Goal: Task Accomplishment & Management: Manage account settings

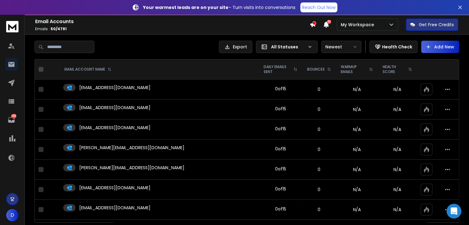
click at [441, 48] on button "Add New" at bounding box center [441, 47] width 38 height 12
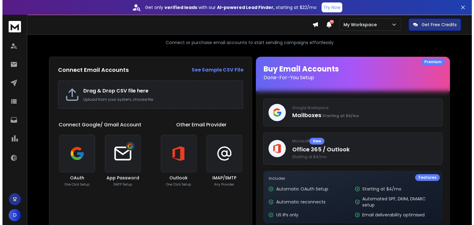
scroll to position [36, 0]
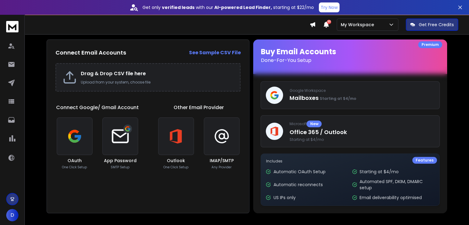
click at [177, 148] on div at bounding box center [176, 137] width 36 height 38
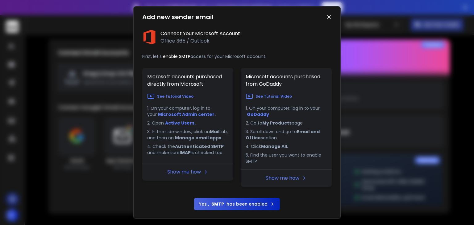
scroll to position [2, 0]
click at [216, 203] on b "SMTP" at bounding box center [217, 204] width 13 height 6
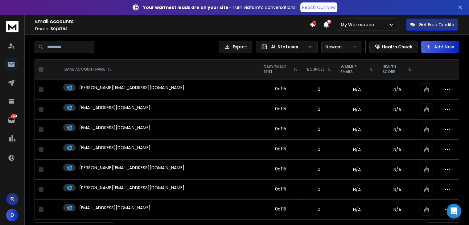
click at [438, 43] on button "Add New" at bounding box center [441, 47] width 38 height 12
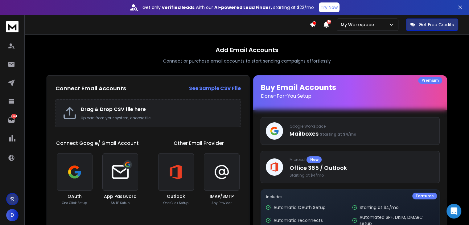
click at [177, 181] on div at bounding box center [176, 172] width 36 height 38
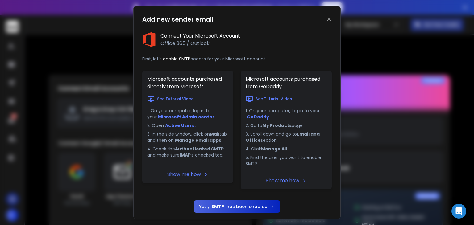
click at [220, 208] on b "SMTP" at bounding box center [217, 207] width 13 height 6
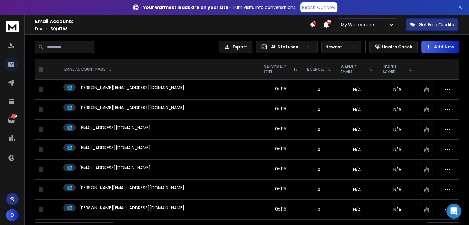
drag, startPoint x: 434, startPoint y: 45, endPoint x: 430, endPoint y: 47, distance: 4.6
click at [434, 45] on button "Add New" at bounding box center [441, 47] width 38 height 12
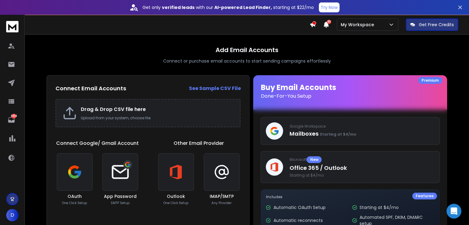
click at [169, 164] on div at bounding box center [176, 172] width 15 height 17
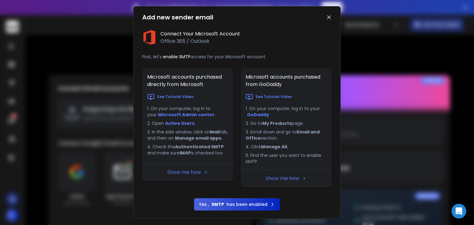
scroll to position [2, 0]
click at [227, 206] on button "Yes , SMTP has been enabled" at bounding box center [237, 204] width 86 height 12
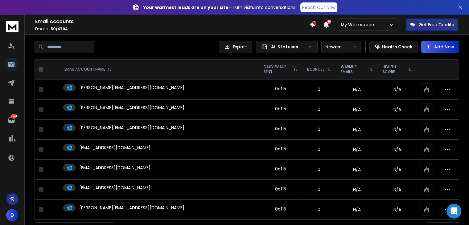
click at [434, 46] on button "Add New" at bounding box center [441, 47] width 38 height 12
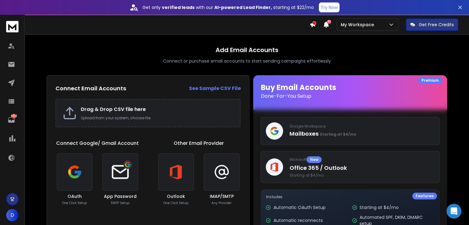
click at [188, 168] on div at bounding box center [176, 172] width 36 height 38
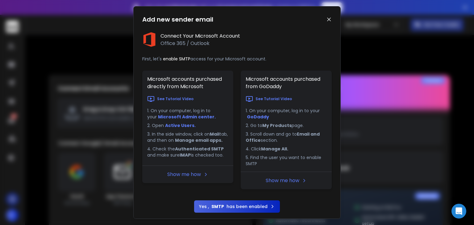
click at [219, 214] on div "Add new sender email Connect Your Microsoft Account Office 365 / Outlook First,…" at bounding box center [236, 112] width 207 height 213
click at [226, 206] on button "Yes , SMTP has been enabled" at bounding box center [237, 207] width 86 height 12
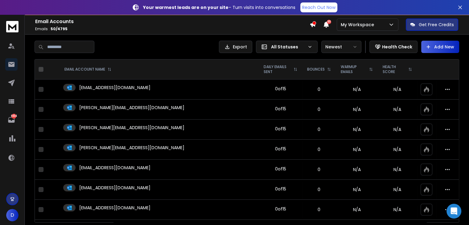
click at [441, 46] on button "Add New" at bounding box center [441, 47] width 38 height 12
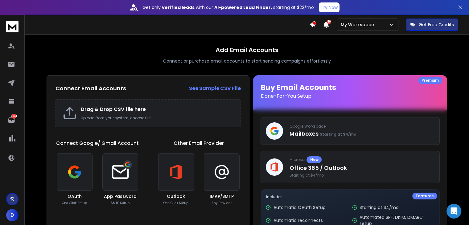
click at [175, 156] on div at bounding box center [176, 172] width 36 height 38
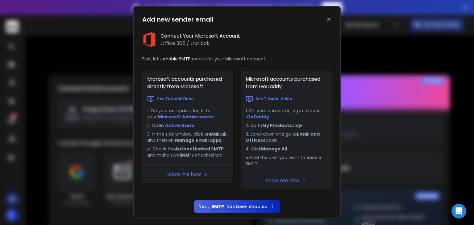
scroll to position [2, 0]
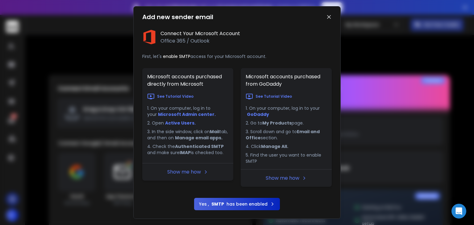
click at [226, 206] on button "Yes , SMTP has been enabled" at bounding box center [237, 204] width 86 height 12
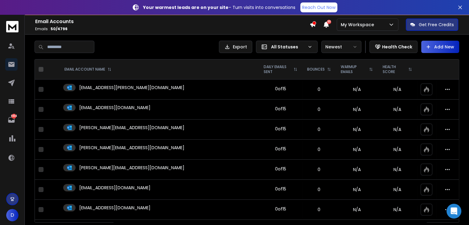
click at [446, 50] on button "Add New" at bounding box center [441, 47] width 38 height 12
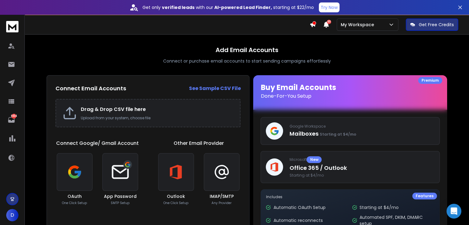
click at [174, 164] on div at bounding box center [176, 172] width 36 height 38
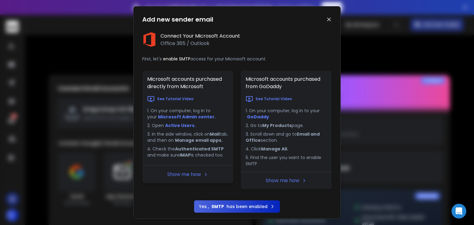
click at [214, 204] on b "SMTP" at bounding box center [217, 207] width 13 height 6
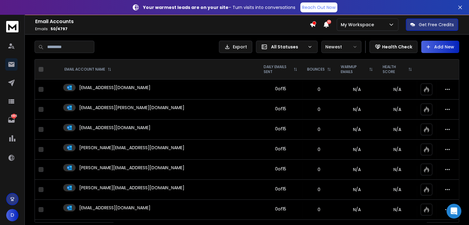
click at [448, 45] on button "Add New" at bounding box center [441, 47] width 38 height 12
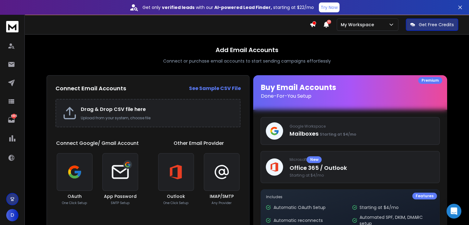
click at [180, 164] on div at bounding box center [176, 172] width 15 height 17
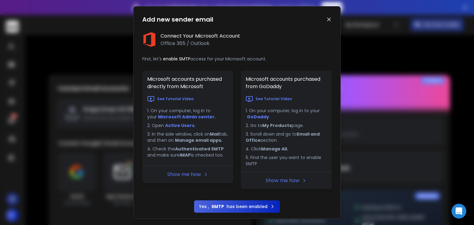
click at [228, 198] on div "Yes , SMTP has been enabled" at bounding box center [237, 204] width 190 height 17
click at [235, 209] on button "Yes , SMTP has been enabled" at bounding box center [237, 207] width 86 height 12
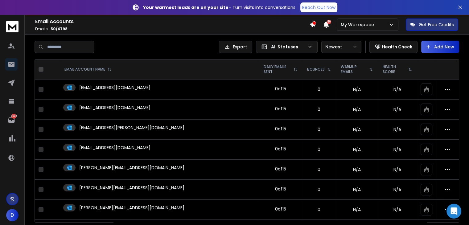
click at [429, 48] on icon at bounding box center [429, 47] width 4 height 4
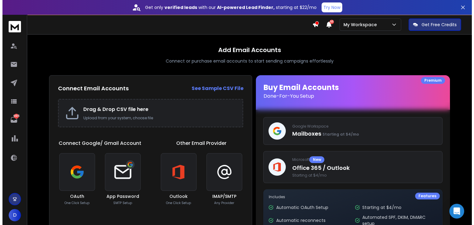
scroll to position [31, 0]
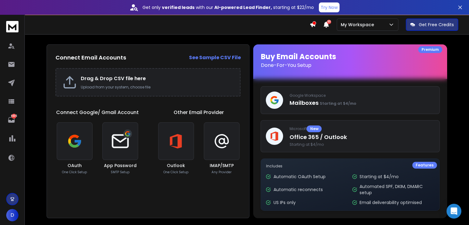
click at [183, 144] on icon at bounding box center [176, 141] width 15 height 15
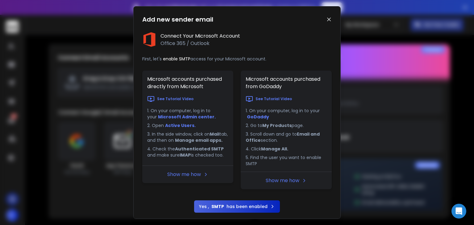
click at [235, 205] on button "Yes , SMTP has been enabled" at bounding box center [237, 207] width 86 height 12
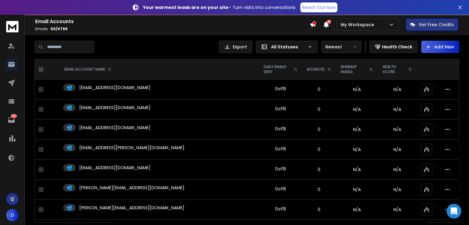
click at [437, 47] on button "Add New" at bounding box center [441, 47] width 38 height 12
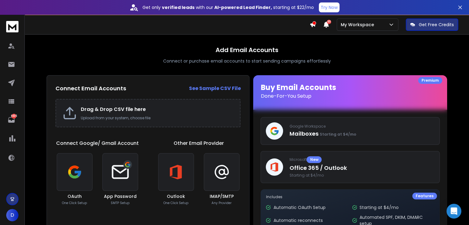
click at [181, 162] on div at bounding box center [176, 172] width 36 height 38
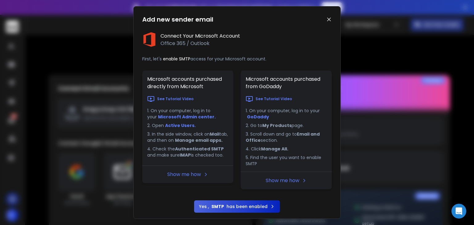
click at [213, 206] on b "SMTP" at bounding box center [217, 207] width 13 height 6
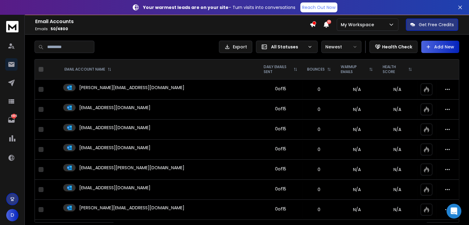
click at [180, 46] on div at bounding box center [125, 47] width 181 height 12
click at [433, 45] on button "Add New" at bounding box center [441, 47] width 38 height 12
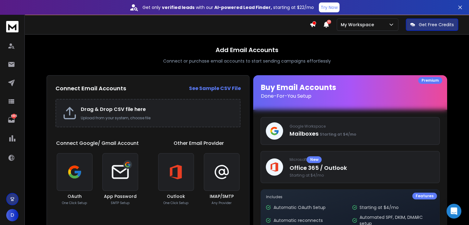
click at [197, 165] on div "Outlook One Click Setup IMAP/SMTP Any Provider" at bounding box center [199, 179] width 84 height 52
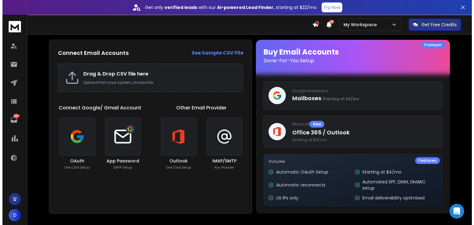
scroll to position [36, 0]
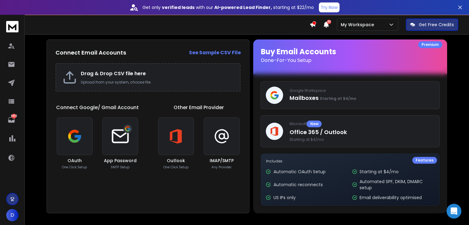
click at [195, 138] on div "Outlook One Click Setup IMAP/SMTP Any Provider" at bounding box center [199, 144] width 84 height 52
click at [175, 139] on icon at bounding box center [176, 136] width 15 height 15
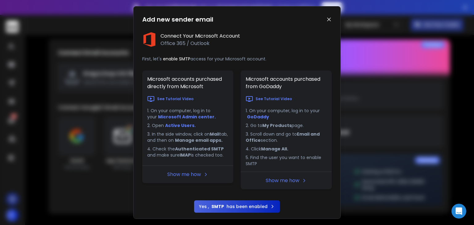
click at [224, 201] on button "Yes , SMTP has been enabled" at bounding box center [237, 207] width 86 height 12
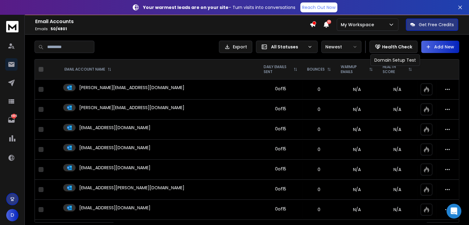
click at [432, 44] on button "Add New" at bounding box center [441, 47] width 38 height 12
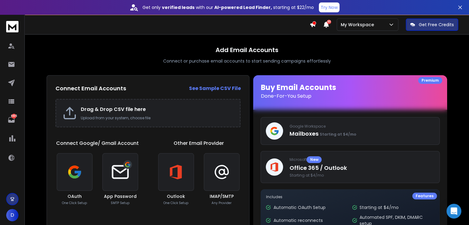
click at [182, 164] on div at bounding box center [176, 172] width 15 height 17
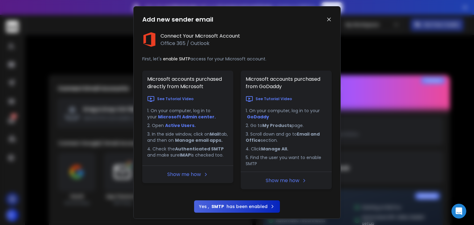
click at [215, 204] on b "SMTP" at bounding box center [217, 207] width 13 height 6
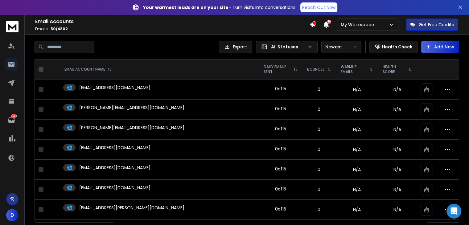
click at [441, 48] on button "Add New" at bounding box center [441, 47] width 38 height 12
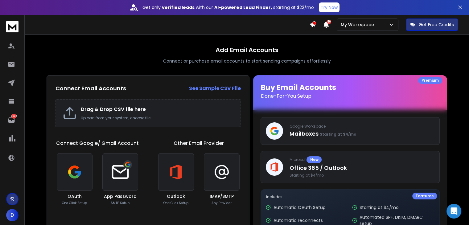
click at [179, 162] on div at bounding box center [176, 172] width 36 height 38
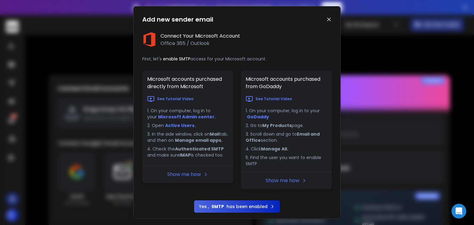
click at [212, 202] on button "Yes , SMTP has been enabled" at bounding box center [237, 207] width 86 height 12
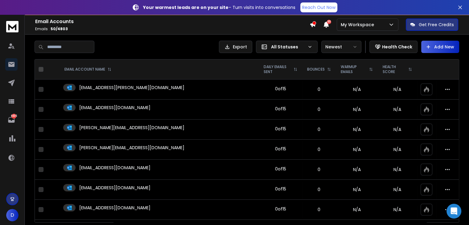
click at [450, 48] on button "Add New" at bounding box center [441, 47] width 38 height 12
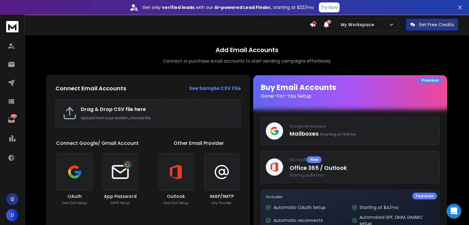
click at [185, 55] on div "Add Email Accounts Connect or purchase email accounts to start sending campaign…" at bounding box center [247, 55] width 445 height 19
click at [164, 163] on div at bounding box center [176, 172] width 36 height 38
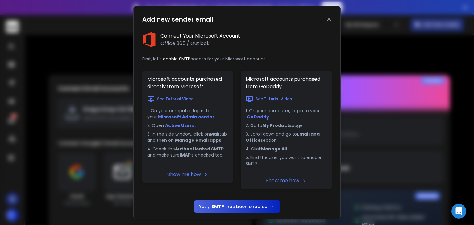
click at [209, 205] on button "Yes , SMTP has been enabled" at bounding box center [237, 207] width 86 height 12
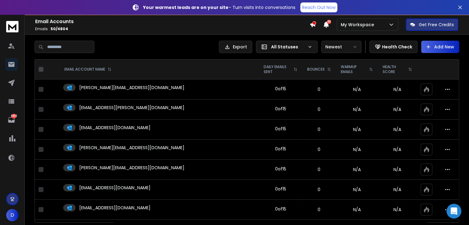
click at [435, 51] on button "Add New" at bounding box center [441, 47] width 38 height 12
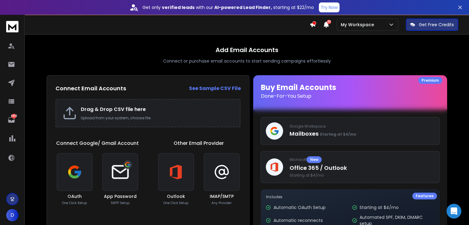
click at [184, 169] on div at bounding box center [176, 172] width 15 height 17
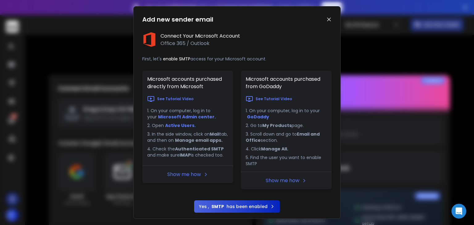
click at [202, 208] on button "Yes , SMTP has been enabled" at bounding box center [237, 207] width 86 height 12
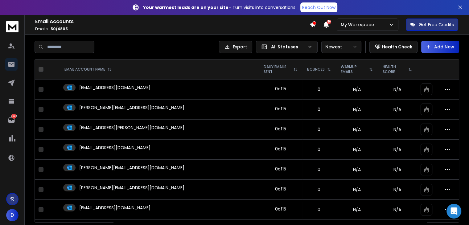
click at [439, 41] on button "Add New" at bounding box center [441, 47] width 38 height 12
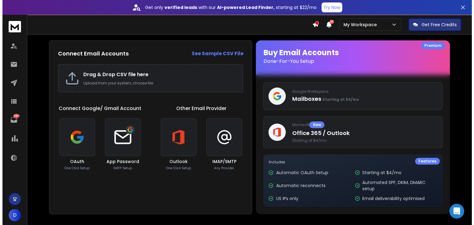
scroll to position [36, 0]
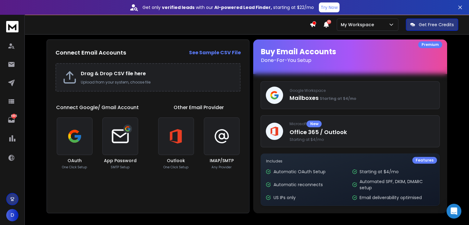
click at [185, 134] on div at bounding box center [176, 137] width 36 height 38
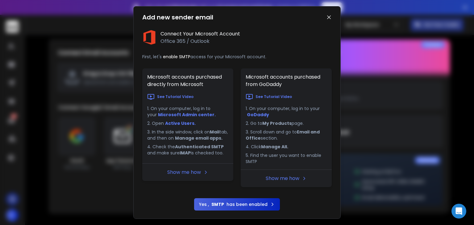
scroll to position [2, 0]
click at [229, 206] on button "Yes , SMTP has been enabled" at bounding box center [237, 204] width 86 height 12
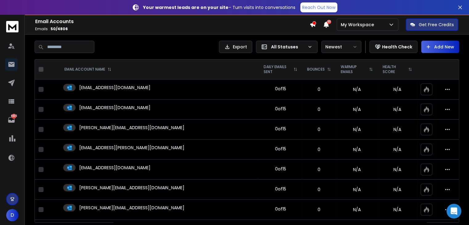
click at [435, 43] on button "Add New" at bounding box center [441, 47] width 38 height 12
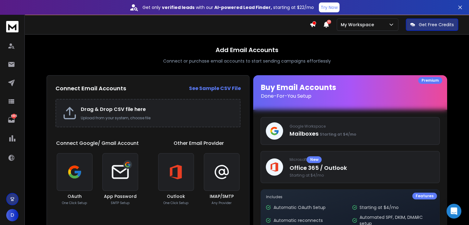
click at [174, 177] on icon at bounding box center [176, 172] width 15 height 15
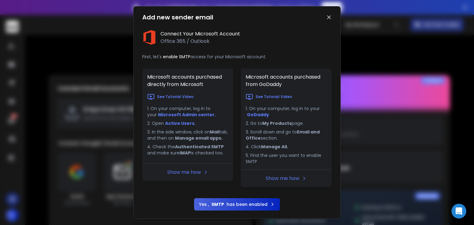
scroll to position [2, 0]
click at [223, 206] on b "SMTP" at bounding box center [217, 204] width 13 height 6
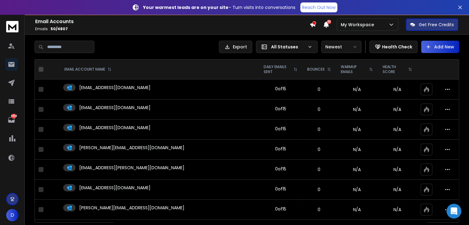
click at [441, 49] on button "Add New" at bounding box center [441, 47] width 38 height 12
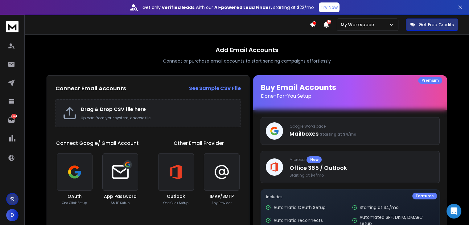
click at [169, 159] on div at bounding box center [176, 172] width 36 height 38
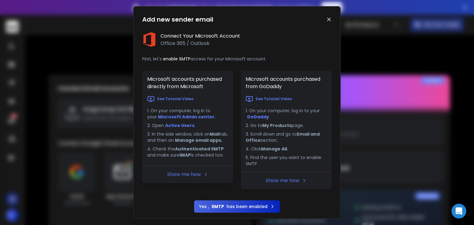
click at [210, 199] on div "Yes , SMTP has been enabled" at bounding box center [237, 204] width 190 height 17
click at [212, 203] on button "Yes , SMTP has been enabled" at bounding box center [237, 207] width 86 height 12
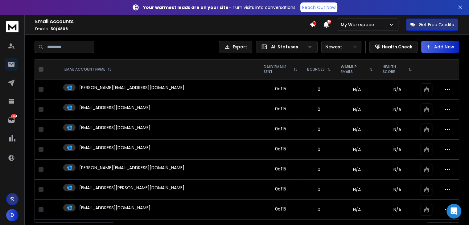
click at [435, 44] on button "Add New" at bounding box center [441, 47] width 38 height 12
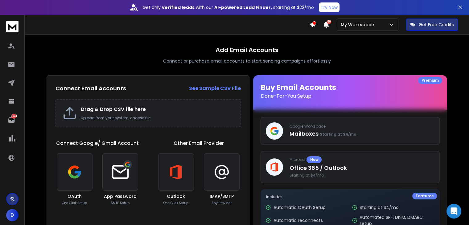
click at [188, 167] on div at bounding box center [176, 172] width 36 height 38
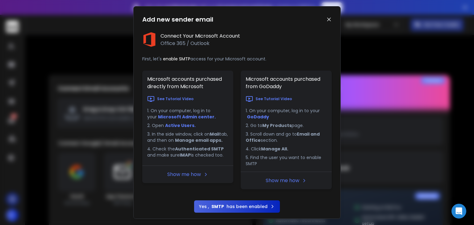
click at [228, 199] on div "Yes , SMTP has been enabled" at bounding box center [237, 204] width 190 height 17
click at [228, 204] on button "Yes , SMTP has been enabled" at bounding box center [237, 207] width 86 height 12
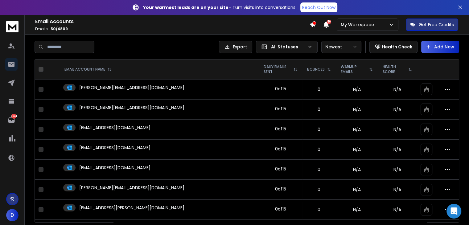
click at [441, 49] on button "Add New" at bounding box center [441, 47] width 38 height 12
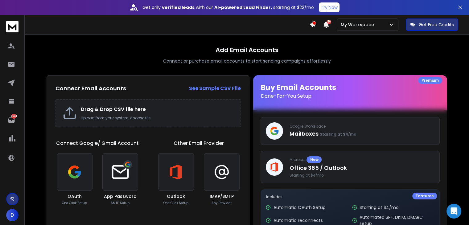
click at [181, 167] on icon at bounding box center [176, 172] width 12 height 15
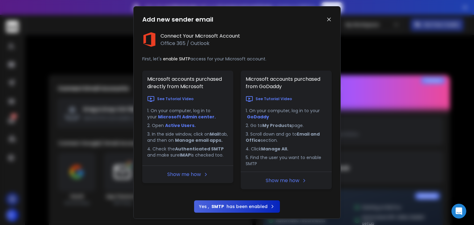
click at [222, 206] on b "SMTP" at bounding box center [217, 207] width 13 height 6
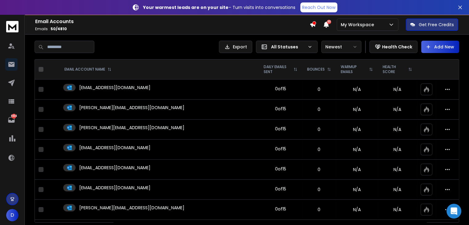
click at [440, 48] on button "Add New" at bounding box center [441, 47] width 38 height 12
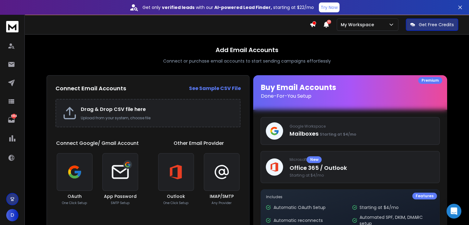
click at [173, 172] on icon at bounding box center [176, 172] width 15 height 15
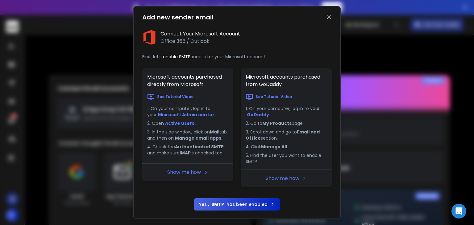
scroll to position [2, 0]
click at [228, 204] on button "Yes , SMTP has been enabled" at bounding box center [237, 204] width 86 height 12
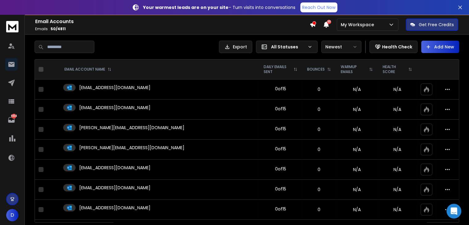
click at [440, 50] on button "Add New" at bounding box center [441, 47] width 38 height 12
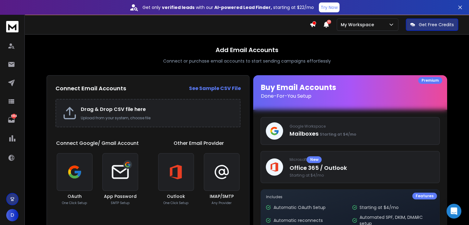
click at [172, 166] on icon at bounding box center [176, 172] width 15 height 15
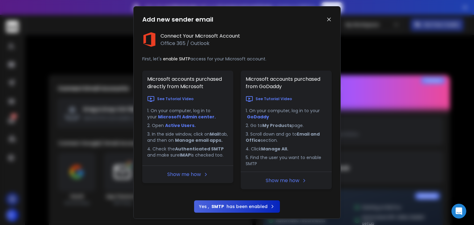
scroll to position [2, 0]
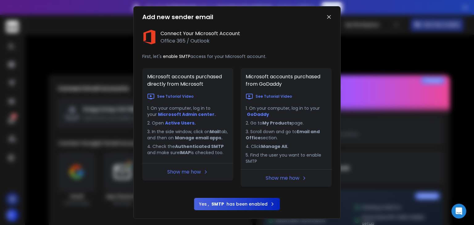
click at [227, 206] on button "Yes , SMTP has been enabled" at bounding box center [237, 204] width 86 height 12
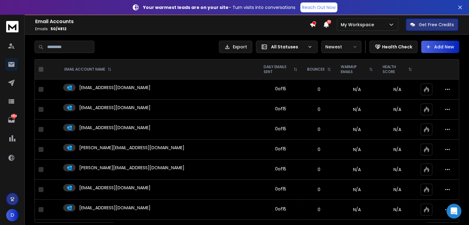
click at [437, 46] on button "Add New" at bounding box center [441, 47] width 38 height 12
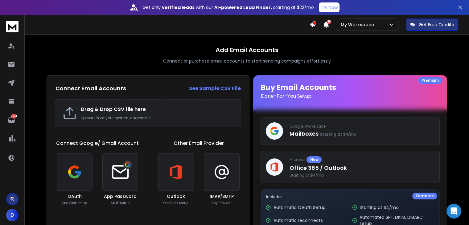
click at [173, 173] on icon at bounding box center [176, 172] width 15 height 15
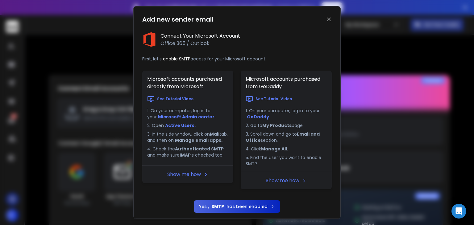
scroll to position [2, 0]
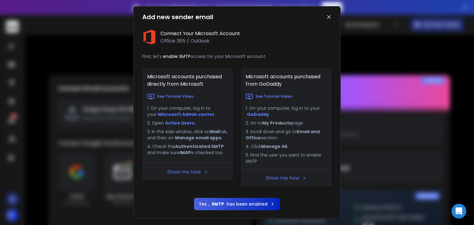
click at [250, 206] on button "Yes , SMTP has been enabled" at bounding box center [237, 204] width 86 height 12
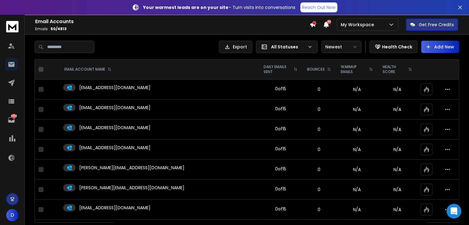
click at [448, 42] on button "Add New" at bounding box center [441, 47] width 38 height 12
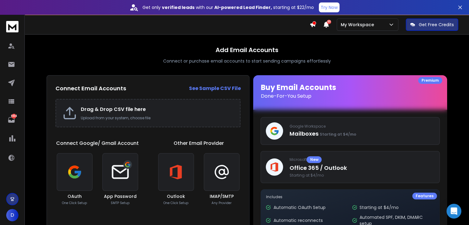
click at [180, 172] on icon at bounding box center [176, 172] width 12 height 15
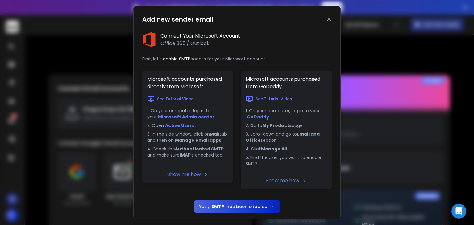
click at [216, 206] on b "SMTP" at bounding box center [217, 207] width 13 height 6
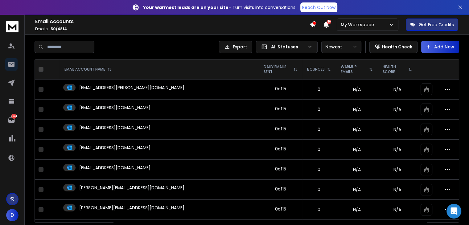
click at [434, 46] on button "Add New" at bounding box center [441, 47] width 38 height 12
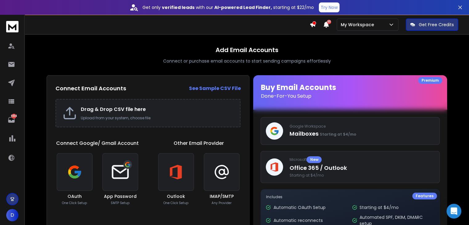
click at [174, 164] on div at bounding box center [176, 172] width 15 height 17
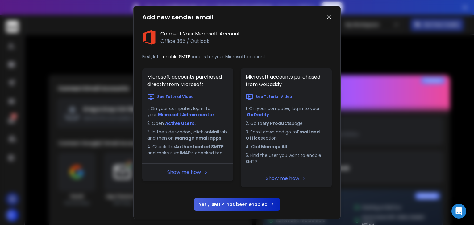
scroll to position [2, 0]
click at [219, 202] on b "SMTP" at bounding box center [217, 204] width 13 height 6
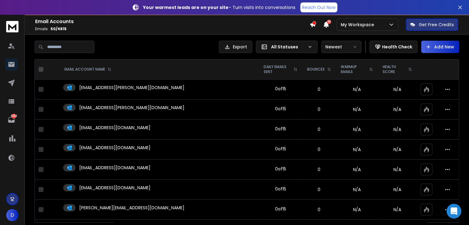
click at [444, 47] on button "Add New" at bounding box center [441, 47] width 38 height 12
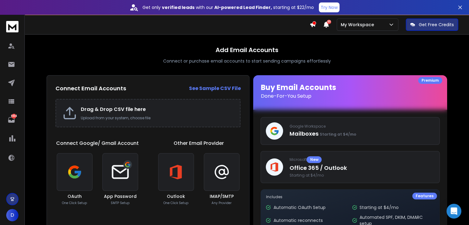
click at [178, 164] on div at bounding box center [176, 172] width 15 height 17
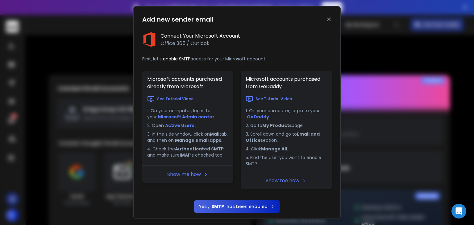
click at [213, 208] on b "SMTP" at bounding box center [217, 207] width 13 height 6
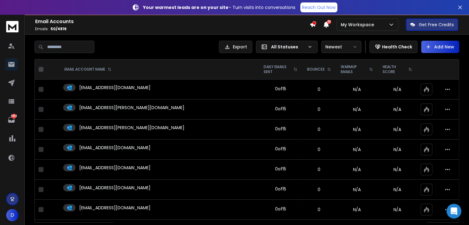
click at [438, 46] on button "Add New" at bounding box center [441, 47] width 38 height 12
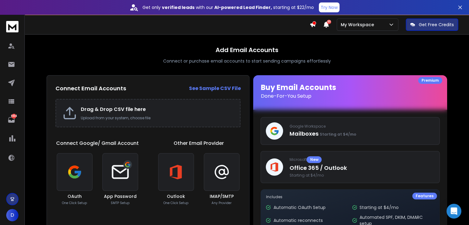
click at [177, 161] on div at bounding box center [176, 172] width 36 height 38
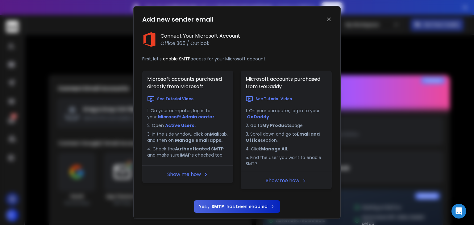
click at [201, 203] on button "Yes , SMTP has been enabled" at bounding box center [237, 207] width 86 height 12
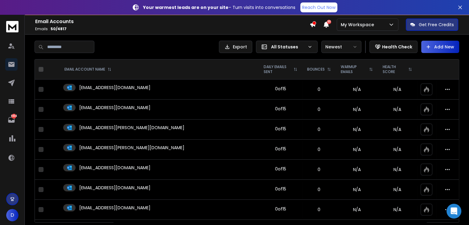
click at [442, 45] on button "Add New" at bounding box center [441, 47] width 38 height 12
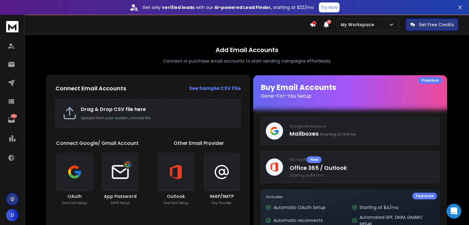
click at [181, 176] on icon at bounding box center [176, 172] width 15 height 15
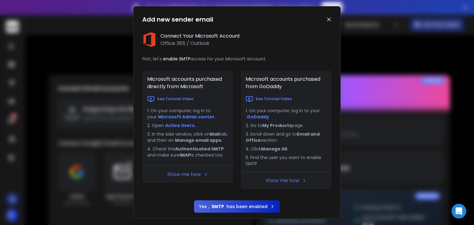
click at [209, 214] on div "Add new sender email Connect Your Microsoft Account Office 365 / Outlook First,…" at bounding box center [236, 112] width 207 height 213
click at [212, 207] on b "SMTP" at bounding box center [217, 207] width 13 height 6
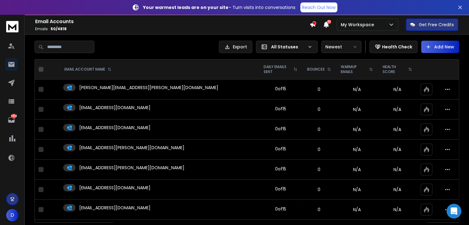
click at [439, 48] on button "Add New" at bounding box center [441, 47] width 38 height 12
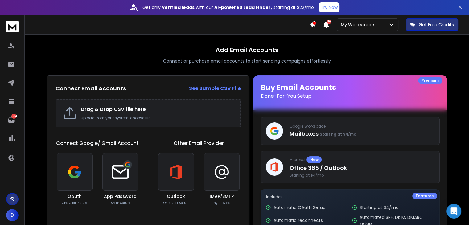
click at [462, 8] on icon at bounding box center [461, 8] width 6 height 6
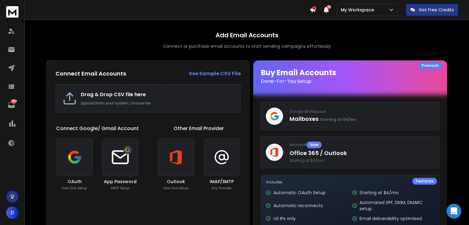
click at [171, 152] on icon at bounding box center [176, 157] width 15 height 15
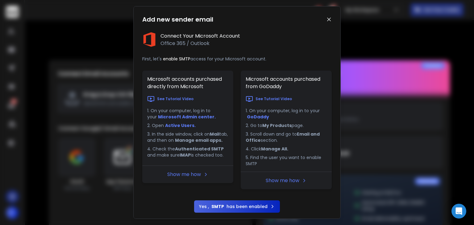
click at [222, 208] on b "SMTP" at bounding box center [217, 207] width 13 height 6
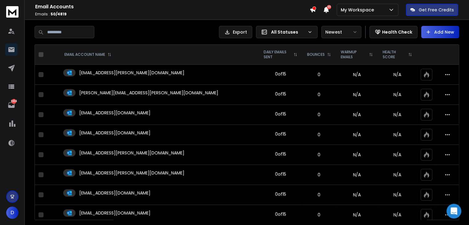
click at [444, 32] on button "Add New" at bounding box center [441, 32] width 38 height 12
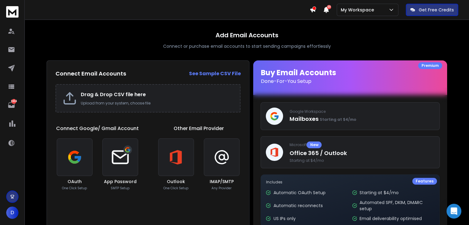
click at [176, 149] on div at bounding box center [176, 157] width 15 height 17
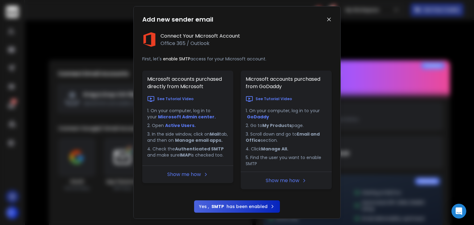
click at [231, 211] on button "Yes , SMTP has been enabled" at bounding box center [237, 207] width 86 height 12
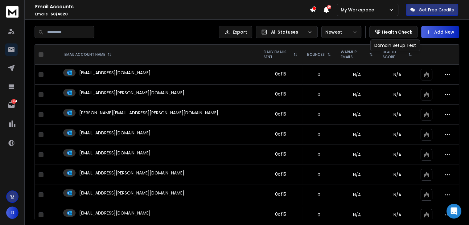
click at [427, 27] on button "Add New" at bounding box center [441, 32] width 38 height 12
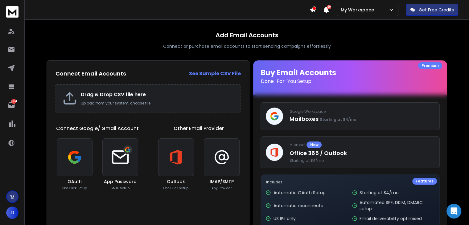
click at [175, 162] on icon at bounding box center [176, 157] width 12 height 15
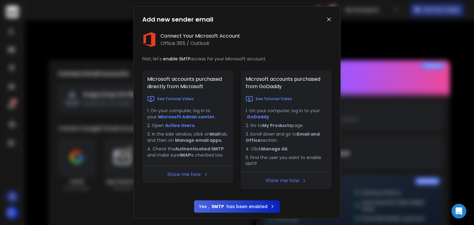
click at [220, 209] on b "SMTP" at bounding box center [217, 207] width 13 height 6
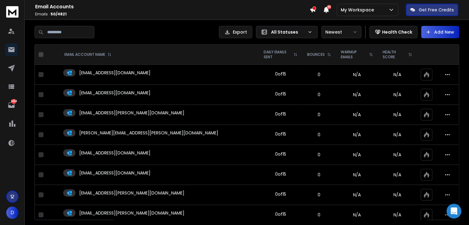
click at [430, 29] on button "Add New" at bounding box center [441, 32] width 38 height 12
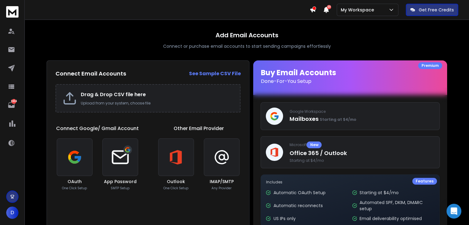
click at [190, 154] on div at bounding box center [176, 158] width 36 height 38
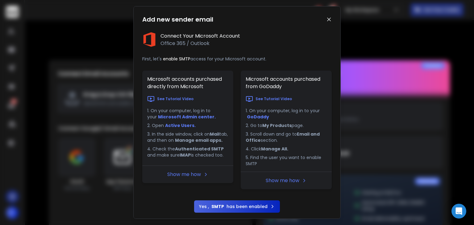
click at [240, 210] on button "Yes , SMTP has been enabled" at bounding box center [237, 207] width 86 height 12
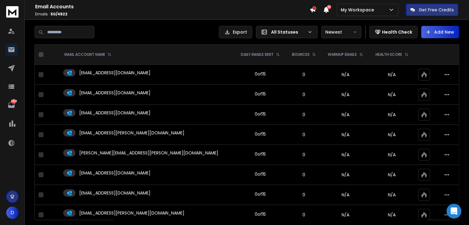
click at [431, 34] on icon at bounding box center [429, 32] width 4 height 4
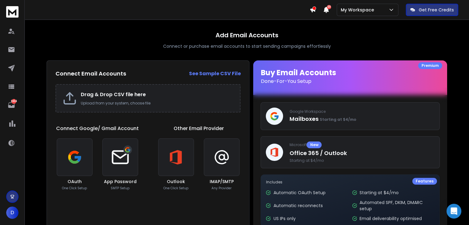
click at [179, 158] on icon at bounding box center [176, 157] width 12 height 15
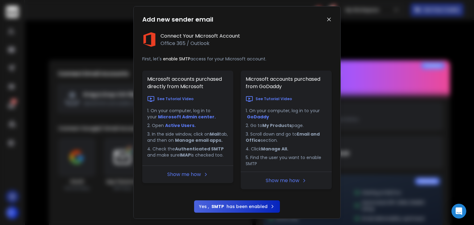
click at [219, 205] on b "SMTP" at bounding box center [217, 207] width 13 height 6
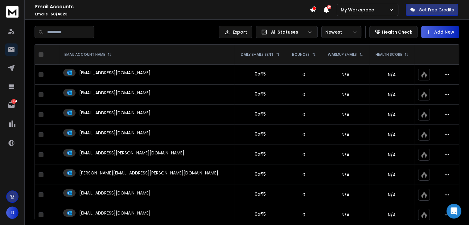
click at [437, 32] on button "Add New" at bounding box center [441, 32] width 38 height 12
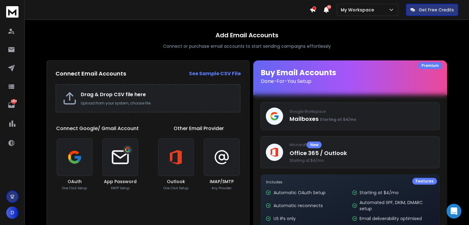
click at [173, 153] on icon at bounding box center [176, 157] width 15 height 15
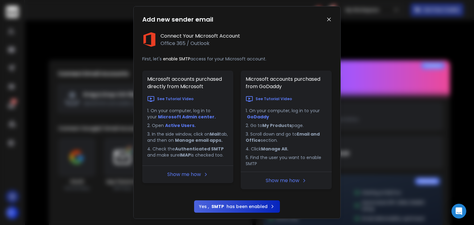
click at [242, 207] on button "Yes , SMTP has been enabled" at bounding box center [237, 207] width 86 height 12
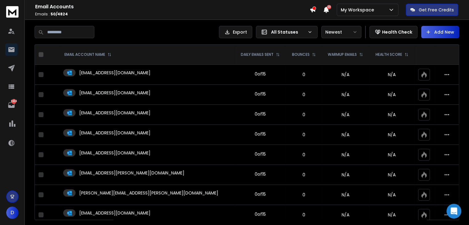
click at [432, 30] on button "Add New" at bounding box center [441, 32] width 38 height 12
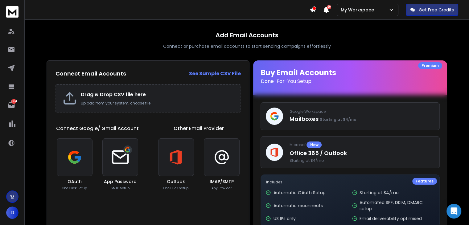
click at [195, 145] on div "Outlook One Click Setup IMAP/SMTP Any Provider" at bounding box center [199, 165] width 84 height 52
click at [190, 146] on div at bounding box center [176, 158] width 36 height 38
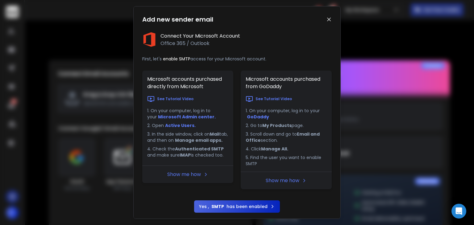
click at [226, 210] on button "Yes , SMTP has been enabled" at bounding box center [237, 207] width 86 height 12
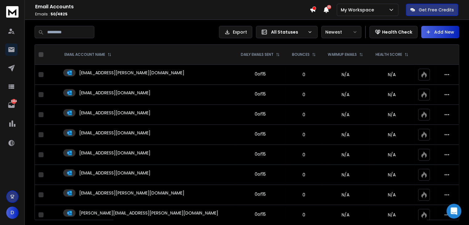
click at [454, 29] on button "Add New" at bounding box center [441, 32] width 38 height 12
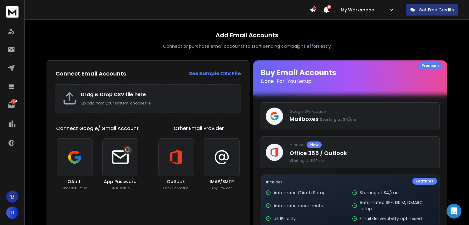
click at [172, 160] on icon at bounding box center [176, 157] width 12 height 15
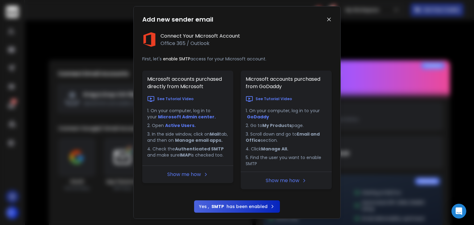
click at [228, 199] on div "Yes , SMTP has been enabled" at bounding box center [237, 204] width 190 height 17
click at [226, 204] on button "Yes , SMTP has been enabled" at bounding box center [237, 207] width 86 height 12
